Goal: Navigation & Orientation: Find specific page/section

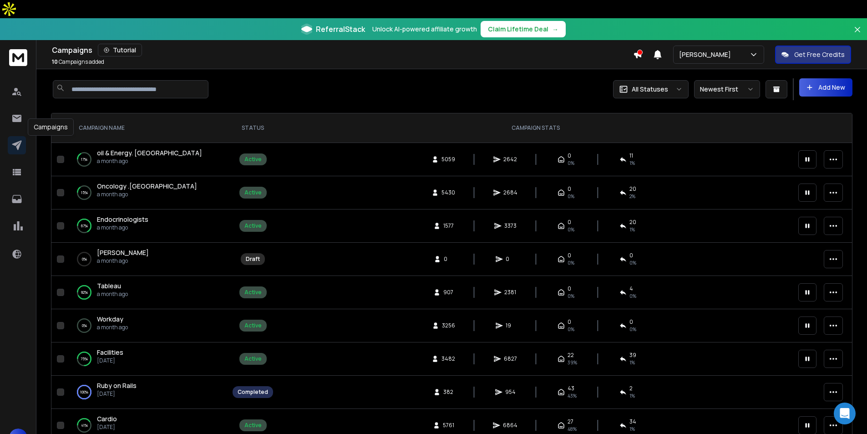
scroll to position [31, 0]
click at [12, 193] on icon at bounding box center [16, 198] width 11 height 11
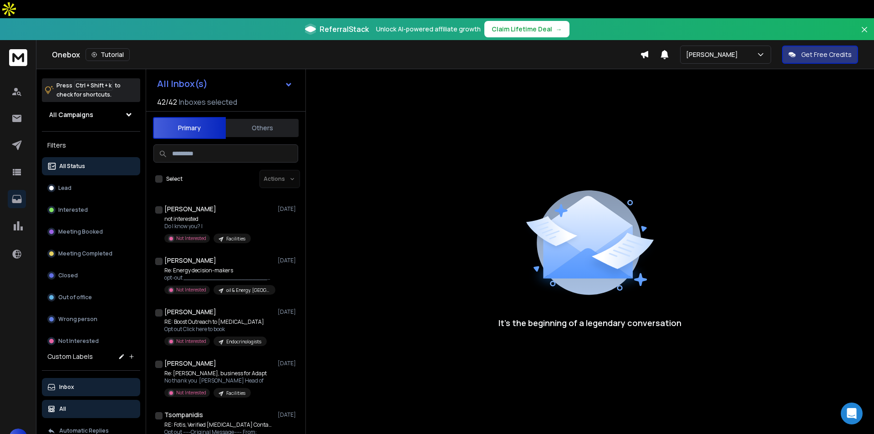
click at [81, 400] on button "All" at bounding box center [91, 409] width 98 height 18
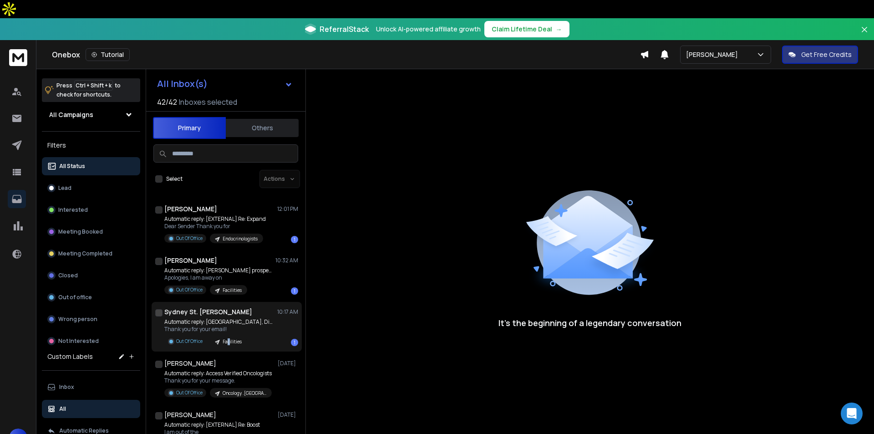
click at [229, 338] on p "Facilities" at bounding box center [232, 341] width 19 height 7
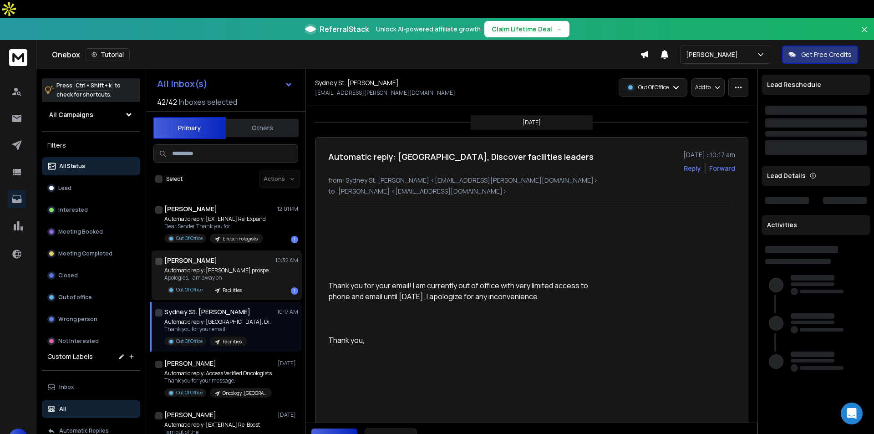
click at [240, 267] on p "Automatic reply: Nigel prospects for" at bounding box center [218, 270] width 109 height 7
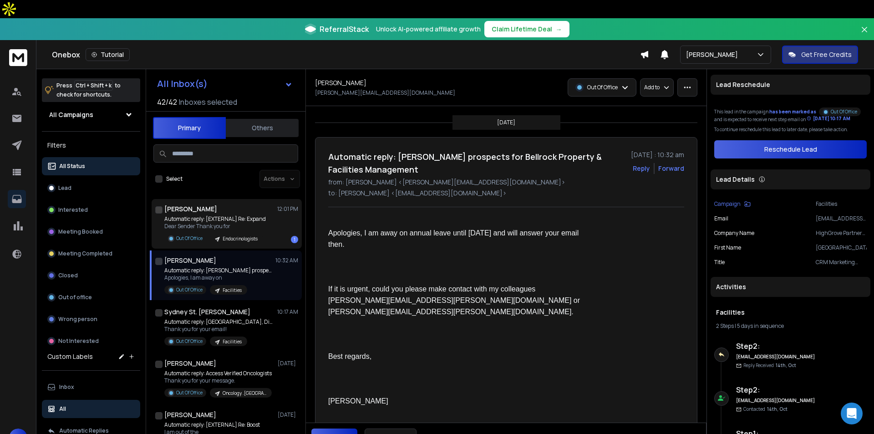
click at [227, 204] on div "Lee 12:01 PM" at bounding box center [231, 208] width 134 height 9
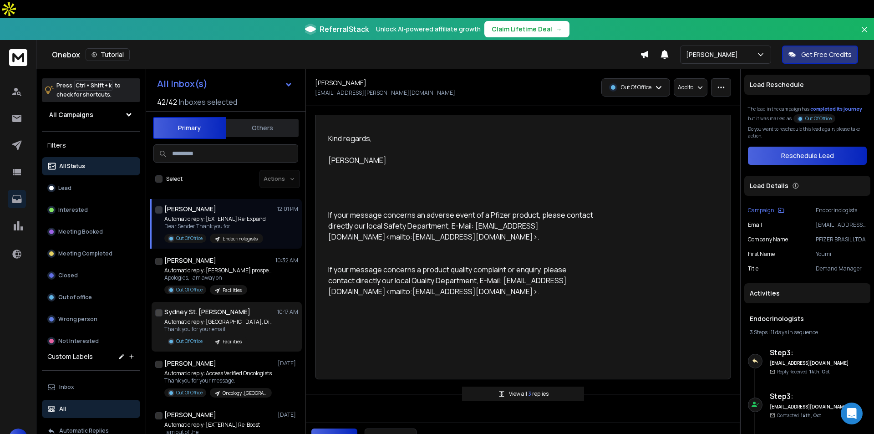
scroll to position [384, 0]
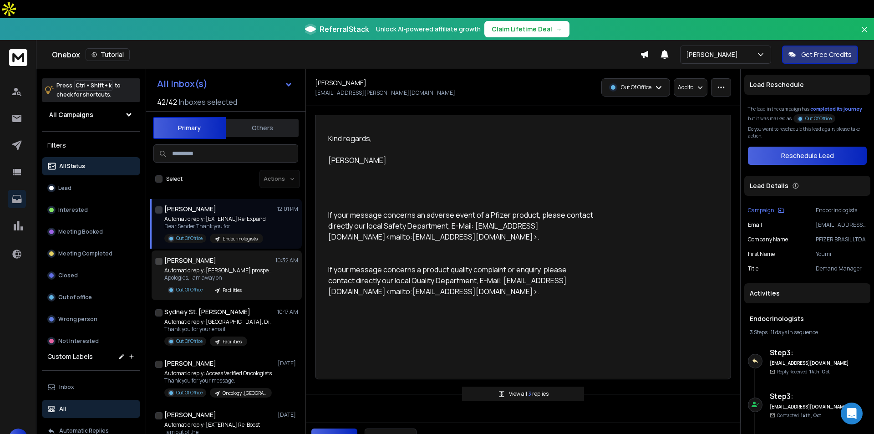
click at [221, 285] on div "Facilities" at bounding box center [228, 290] width 37 height 10
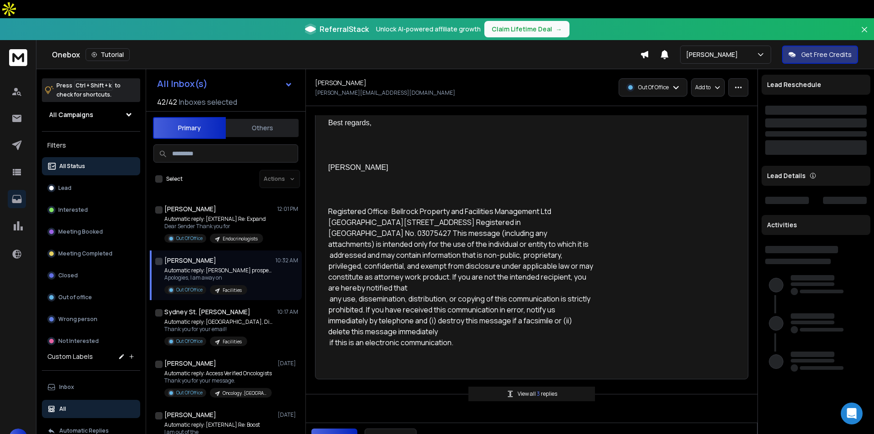
scroll to position [255, 0]
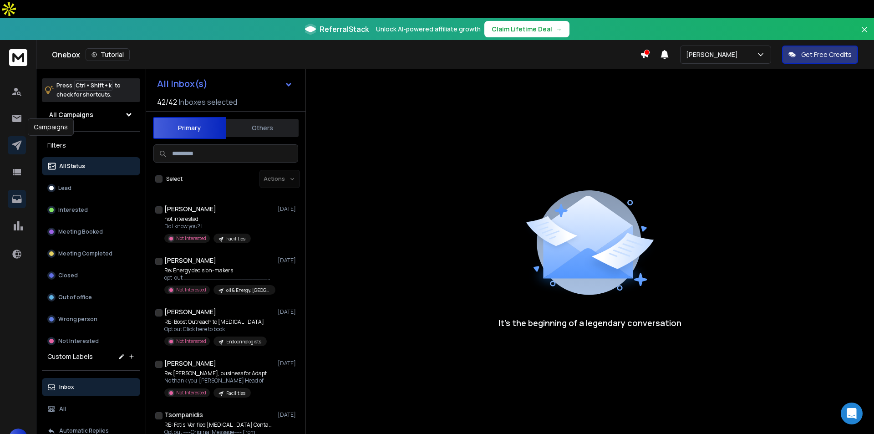
click at [14, 140] on icon at bounding box center [16, 145] width 11 height 11
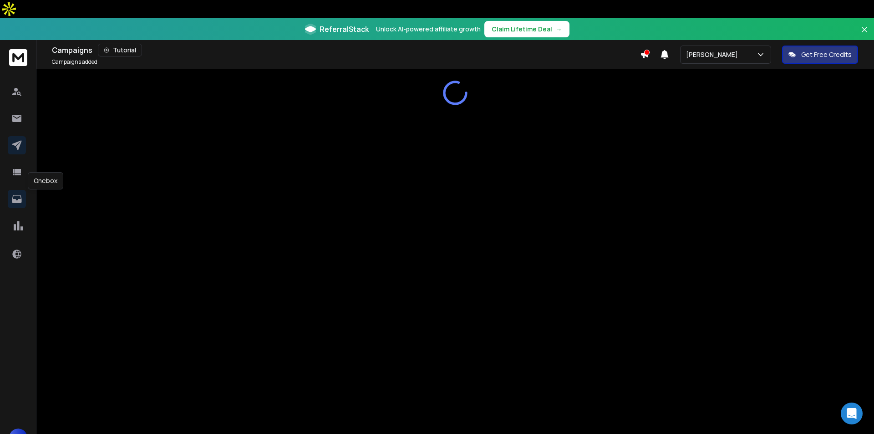
click at [19, 195] on icon at bounding box center [17, 199] width 10 height 8
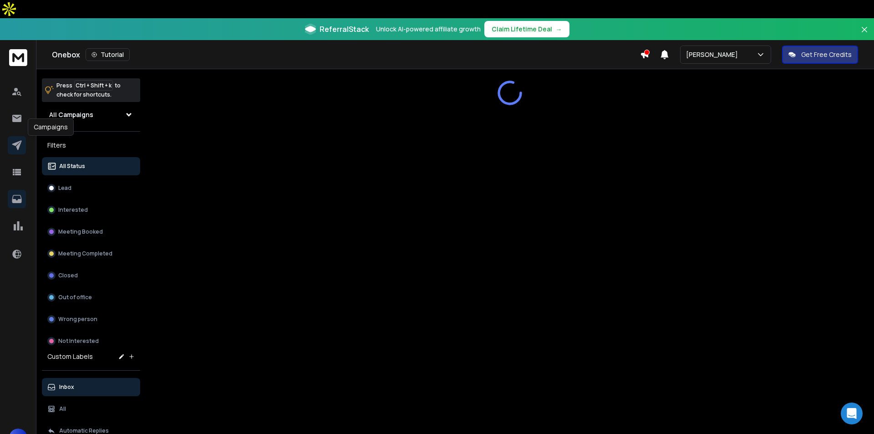
click at [17, 141] on icon at bounding box center [17, 146] width 10 height 10
